Goal: Task Accomplishment & Management: Manage account settings

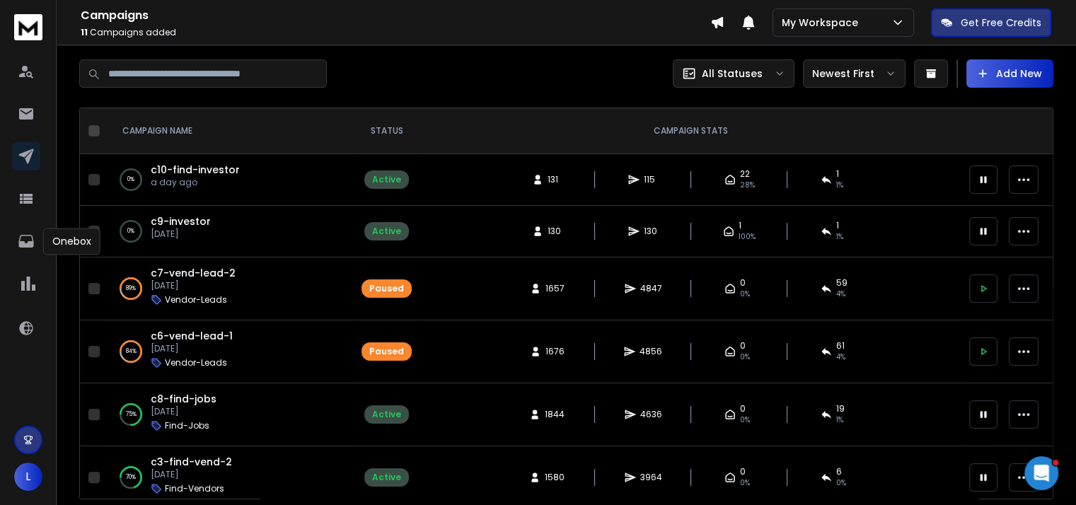
scroll to position [323, 0]
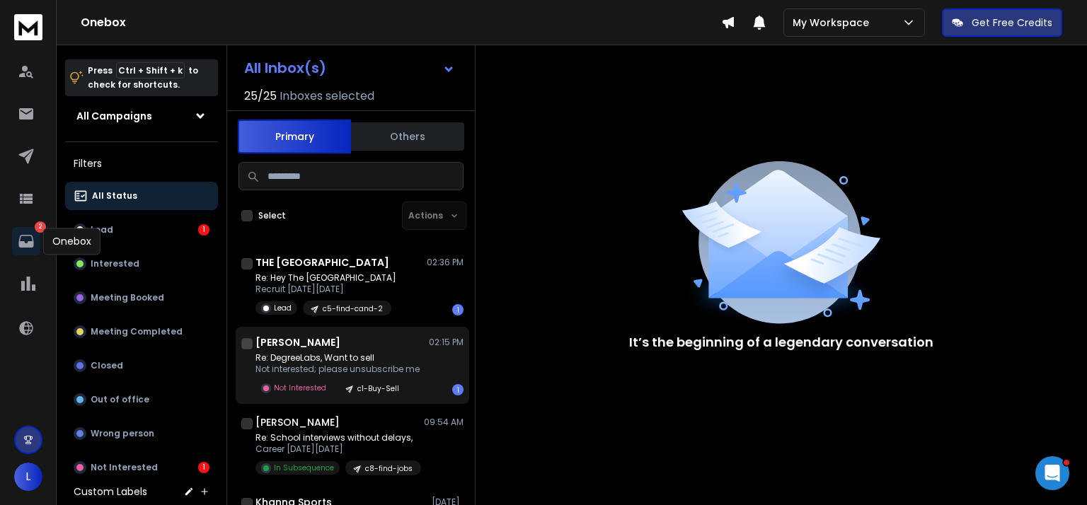
click at [320, 357] on p "Re: DegreeLabs, Want to sell" at bounding box center [337, 357] width 164 height 11
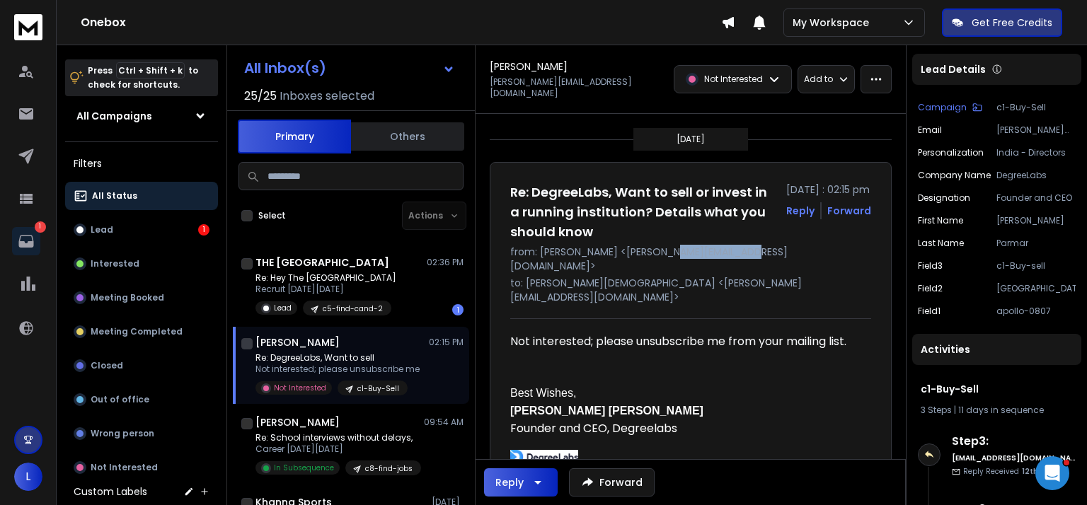
drag, startPoint x: 667, startPoint y: 240, endPoint x: 723, endPoint y: 241, distance: 55.9
click at [747, 245] on p "from: [PERSON_NAME] <[PERSON_NAME][EMAIL_ADDRESS][DOMAIN_NAME]>" at bounding box center [690, 259] width 361 height 28
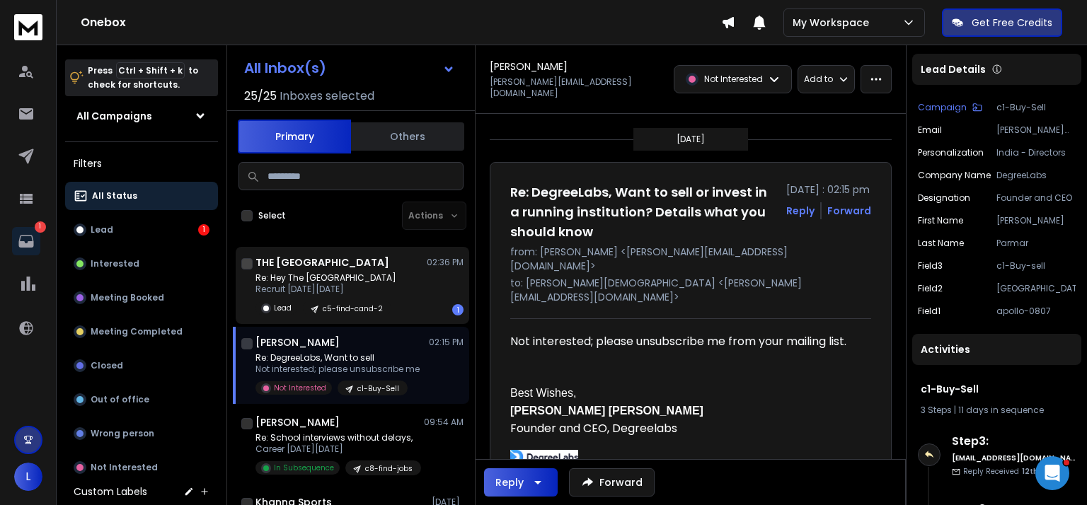
click at [337, 274] on p "Re: Hey The [GEOGRAPHIC_DATA]" at bounding box center [325, 277] width 141 height 11
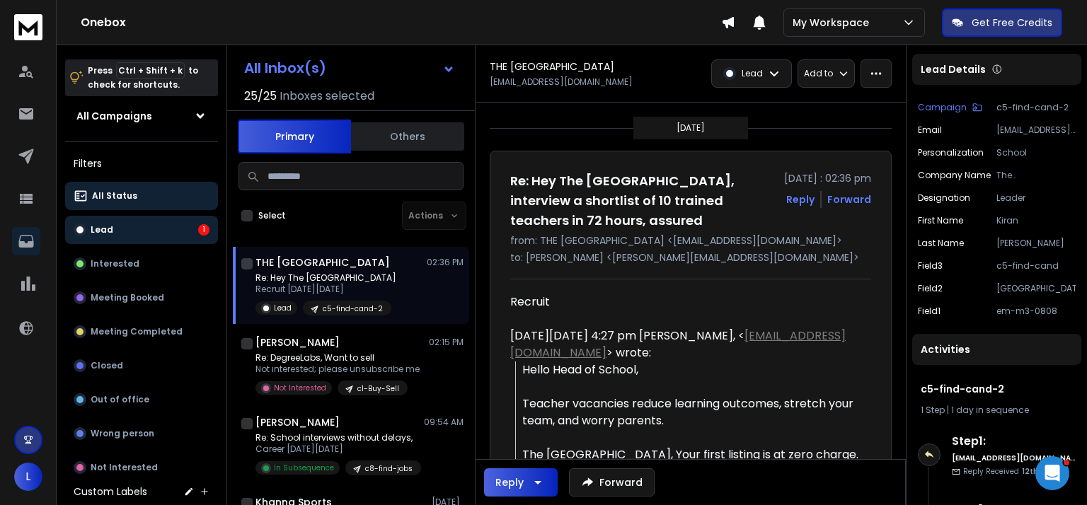
click at [159, 231] on button "Lead 1" at bounding box center [141, 230] width 153 height 28
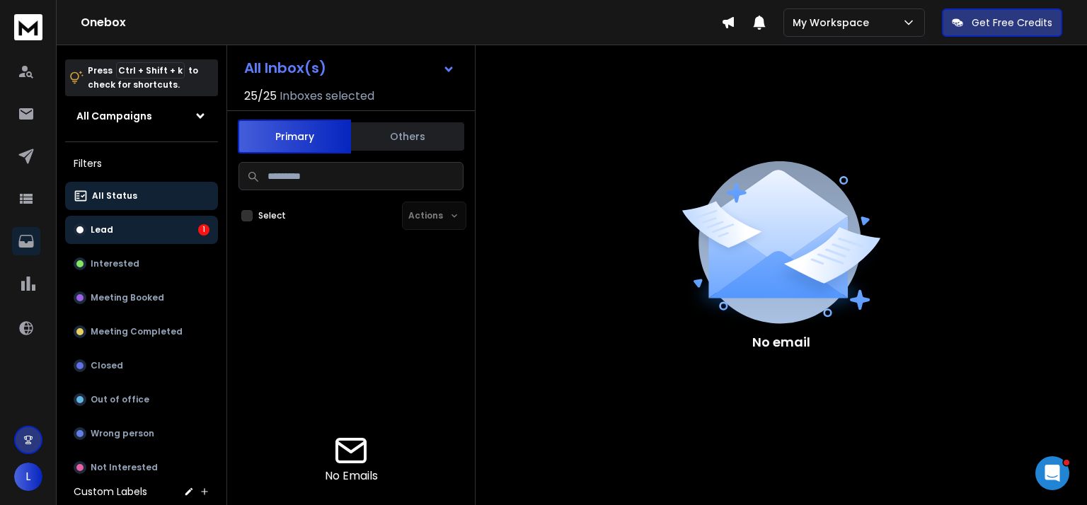
click at [106, 202] on div "All Status" at bounding box center [106, 196] width 64 height 14
